Goal: Task Accomplishment & Management: Manage account settings

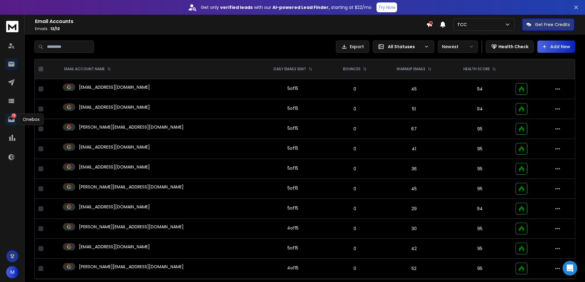
click at [12, 116] on p "15" at bounding box center [13, 115] width 5 height 5
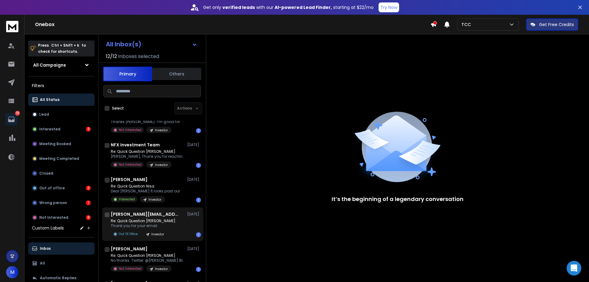
scroll to position [246, 0]
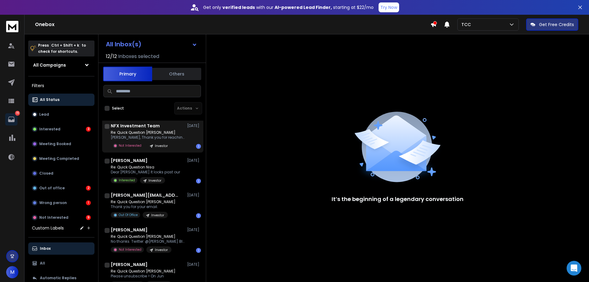
click at [147, 134] on p "Re: Quick Question Gigi" at bounding box center [148, 132] width 74 height 5
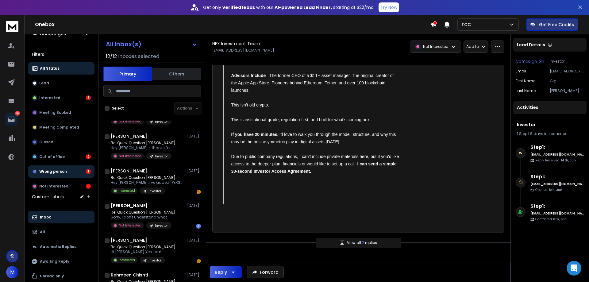
scroll to position [0, 0]
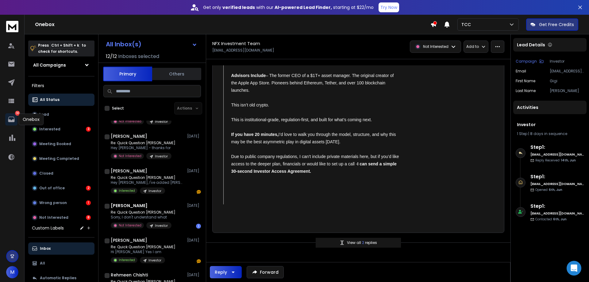
click at [11, 122] on icon at bounding box center [11, 119] width 7 height 7
click at [10, 67] on icon at bounding box center [11, 63] width 7 height 7
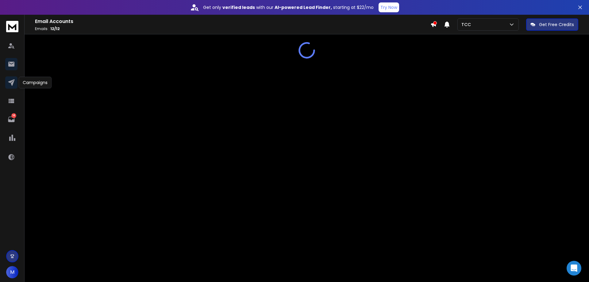
click at [15, 85] on icon at bounding box center [11, 82] width 7 height 7
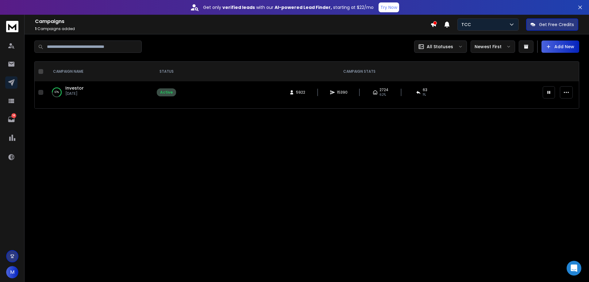
click at [486, 26] on div "TCC" at bounding box center [488, 24] width 53 height 6
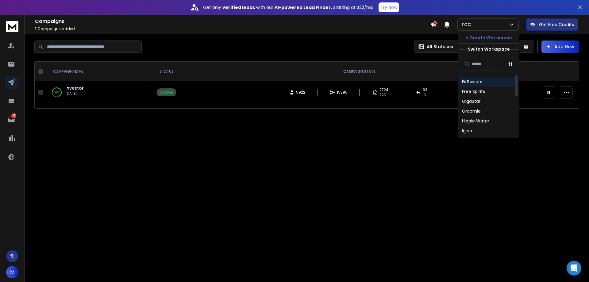
scroll to position [41, 0]
click at [493, 109] on div "Hippie Water" at bounding box center [489, 108] width 58 height 10
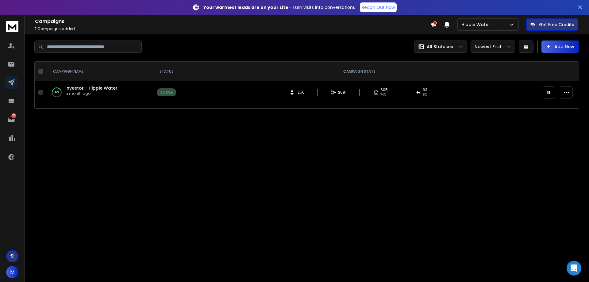
click at [99, 91] on span "Investor - Hippie Water" at bounding box center [91, 88] width 52 height 6
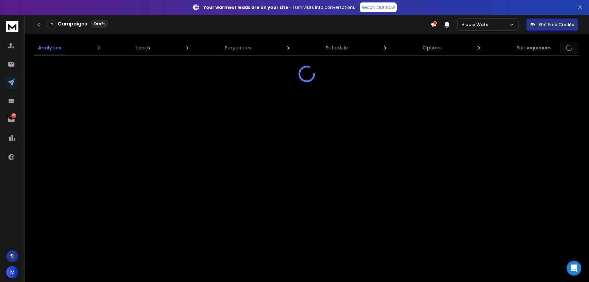
click at [143, 49] on p "Leads" at bounding box center [143, 47] width 14 height 7
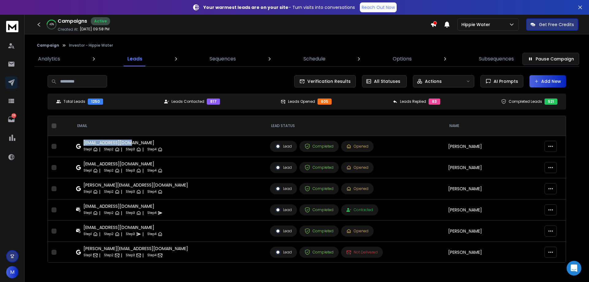
drag, startPoint x: 82, startPoint y: 141, endPoint x: 128, endPoint y: 141, distance: 46.3
click at [128, 141] on div "[EMAIL_ADDRESS][DOMAIN_NAME] Step 1 | Step 2 | Step 3 | Step 4" at bounding box center [169, 147] width 187 height 14
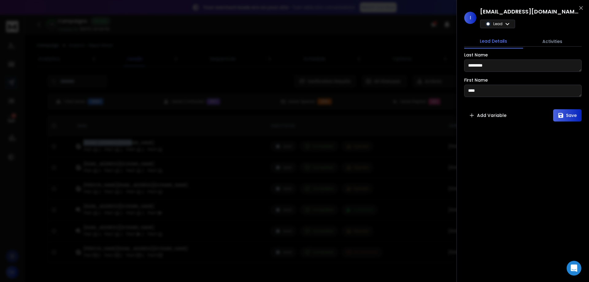
copy div "[EMAIL_ADDRESS][DOMAIN_NAME]"
click at [580, 10] on icon "button" at bounding box center [581, 8] width 6 height 6
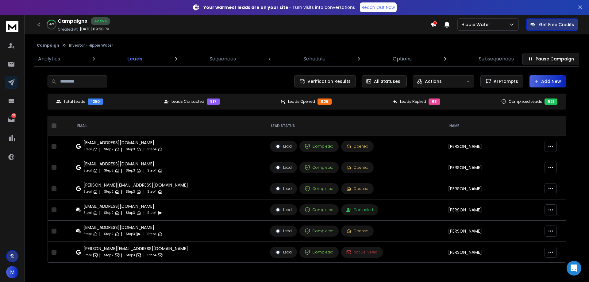
click at [374, 146] on div "Lead Completed Opened" at bounding box center [355, 146] width 171 height 11
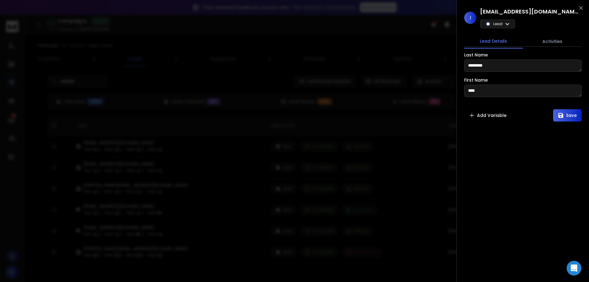
click at [375, 147] on div at bounding box center [294, 141] width 589 height 282
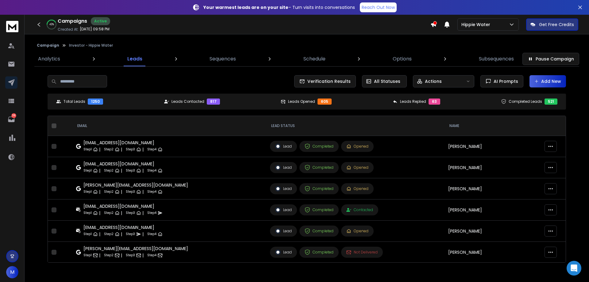
click at [375, 147] on div "Lead Completed Opened" at bounding box center [355, 146] width 171 height 11
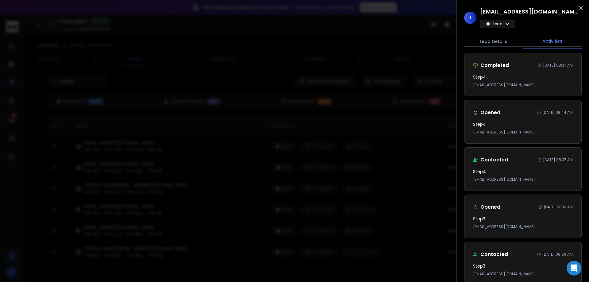
click at [554, 40] on button "Activities" at bounding box center [552, 41] width 59 height 14
click at [291, 56] on div at bounding box center [294, 141] width 589 height 282
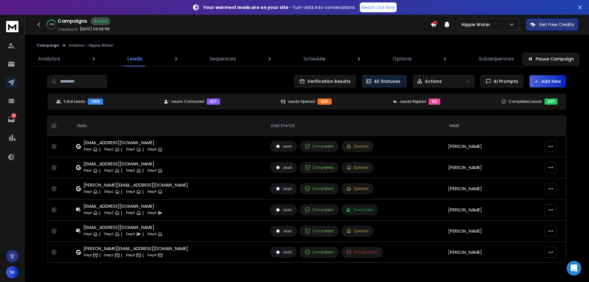
click at [383, 83] on p "All Statuses" at bounding box center [387, 81] width 26 height 6
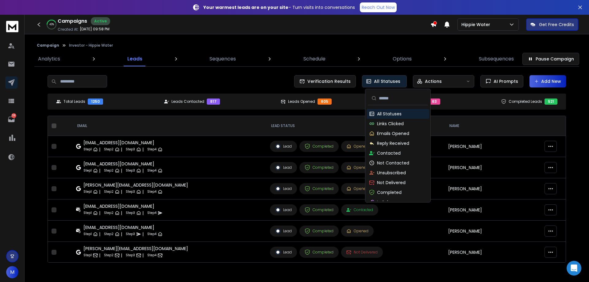
click at [383, 83] on p "All Statuses" at bounding box center [387, 81] width 26 height 6
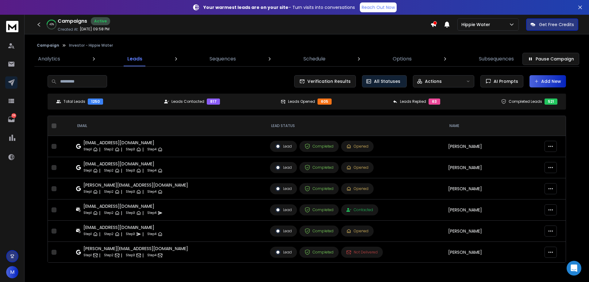
click at [383, 83] on p "All Statuses" at bounding box center [387, 81] width 26 height 6
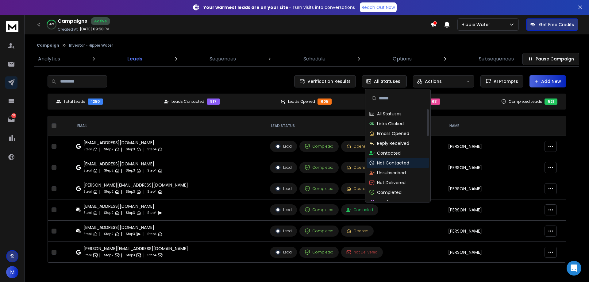
click at [386, 162] on p "Not Contacted" at bounding box center [393, 163] width 32 height 6
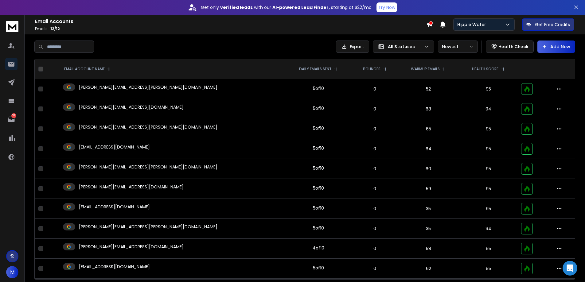
click at [495, 25] on div "Hippie Water" at bounding box center [483, 24] width 53 height 6
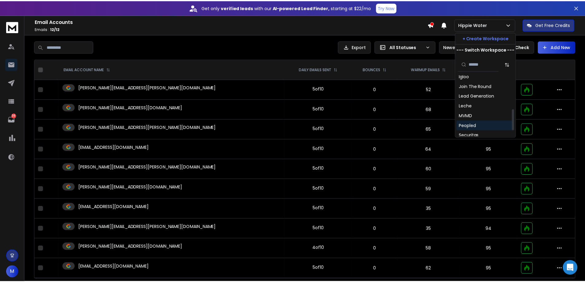
scroll to position [115, 0]
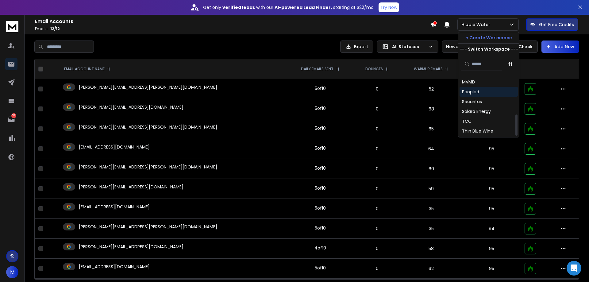
click at [483, 91] on div "Peopled" at bounding box center [489, 92] width 58 height 10
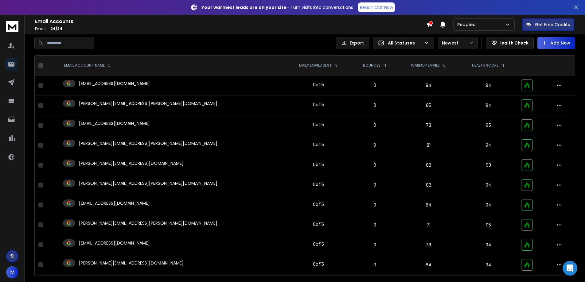
click at [397, 86] on td "84" at bounding box center [428, 86] width 62 height 20
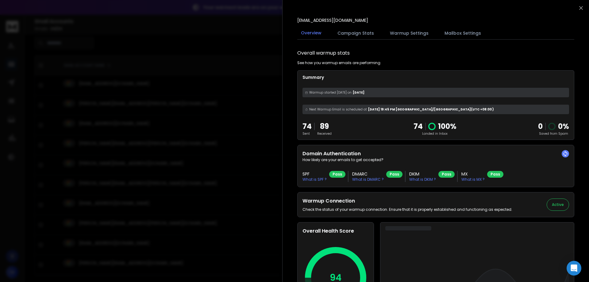
click at [412, 31] on button "Warmup Settings" at bounding box center [409, 33] width 46 height 14
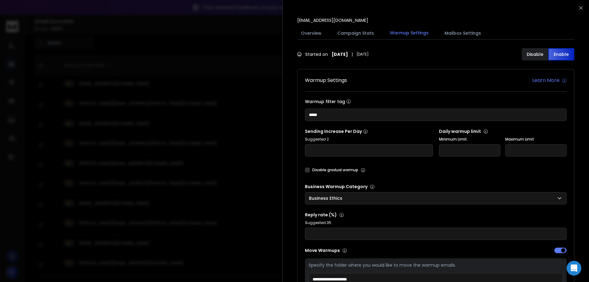
click at [369, 31] on button "Campaign Stats" at bounding box center [356, 33] width 44 height 14
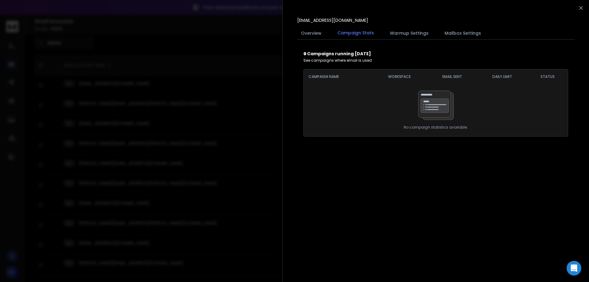
click at [583, 9] on div "Multi Select Table Sheet anthonybunnell@peopledperks.com Overview Campaign Stat…" at bounding box center [435, 141] width 307 height 282
click at [581, 8] on icon "button" at bounding box center [581, 8] width 6 height 6
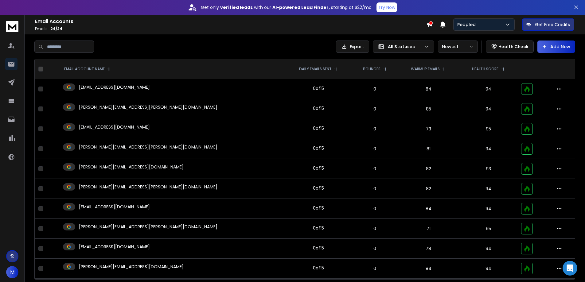
click at [467, 27] on p "Peopled" at bounding box center [467, 24] width 21 height 6
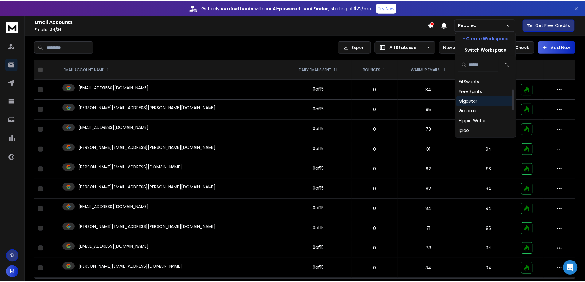
scroll to position [41, 0]
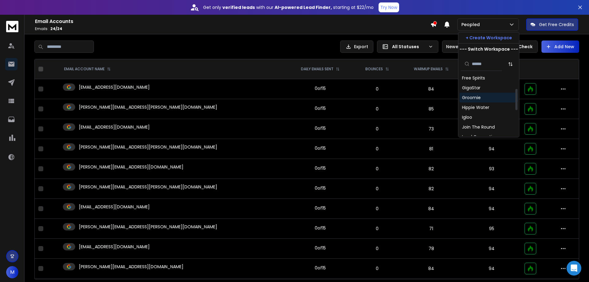
click at [482, 98] on div "Groomie" at bounding box center [489, 98] width 58 height 10
